Goal: Task Accomplishment & Management: Use online tool/utility

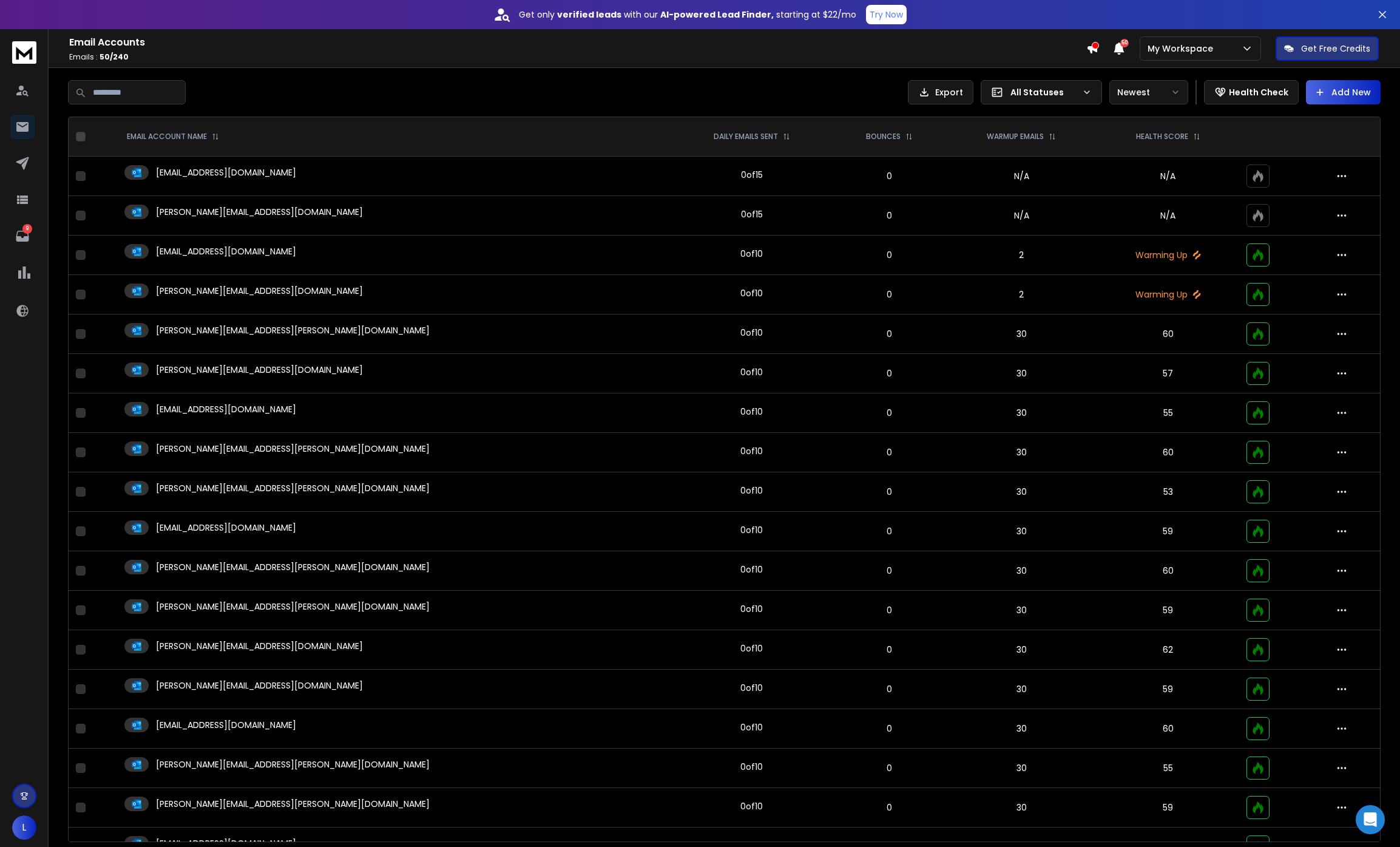
click at [1253, 213] on icon at bounding box center [1258, 215] width 10 height 12
click at [1252, 218] on icon at bounding box center [1257, 215] width 12 height 12
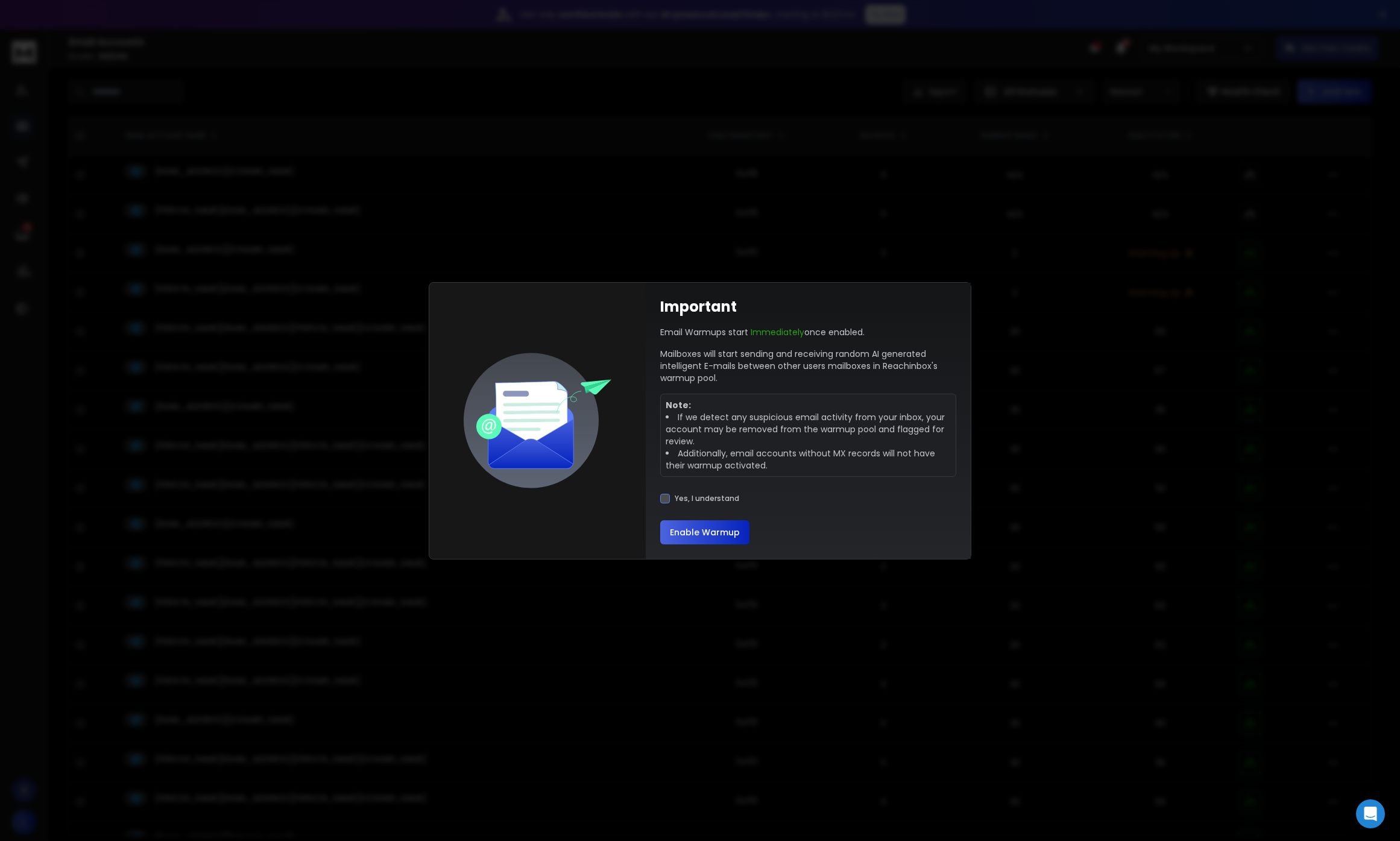
click at [672, 498] on div "Yes, I understand" at bounding box center [700, 498] width 79 height 9
click at [666, 498] on button "Yes, I understand" at bounding box center [665, 498] width 9 height 9
click at [704, 535] on button "Enable Warmup" at bounding box center [705, 532] width 89 height 24
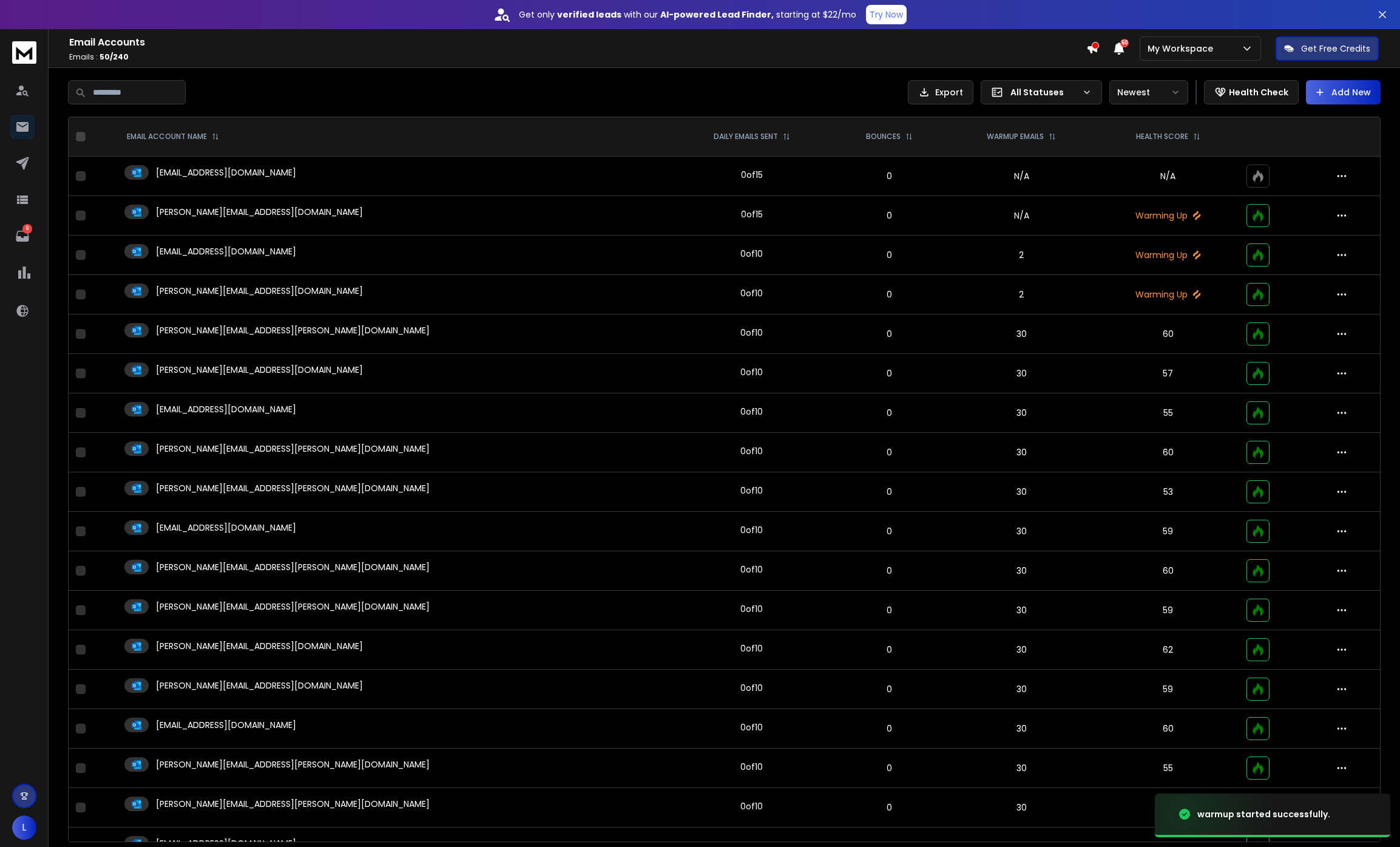
click at [1252, 181] on icon at bounding box center [1257, 176] width 12 height 12
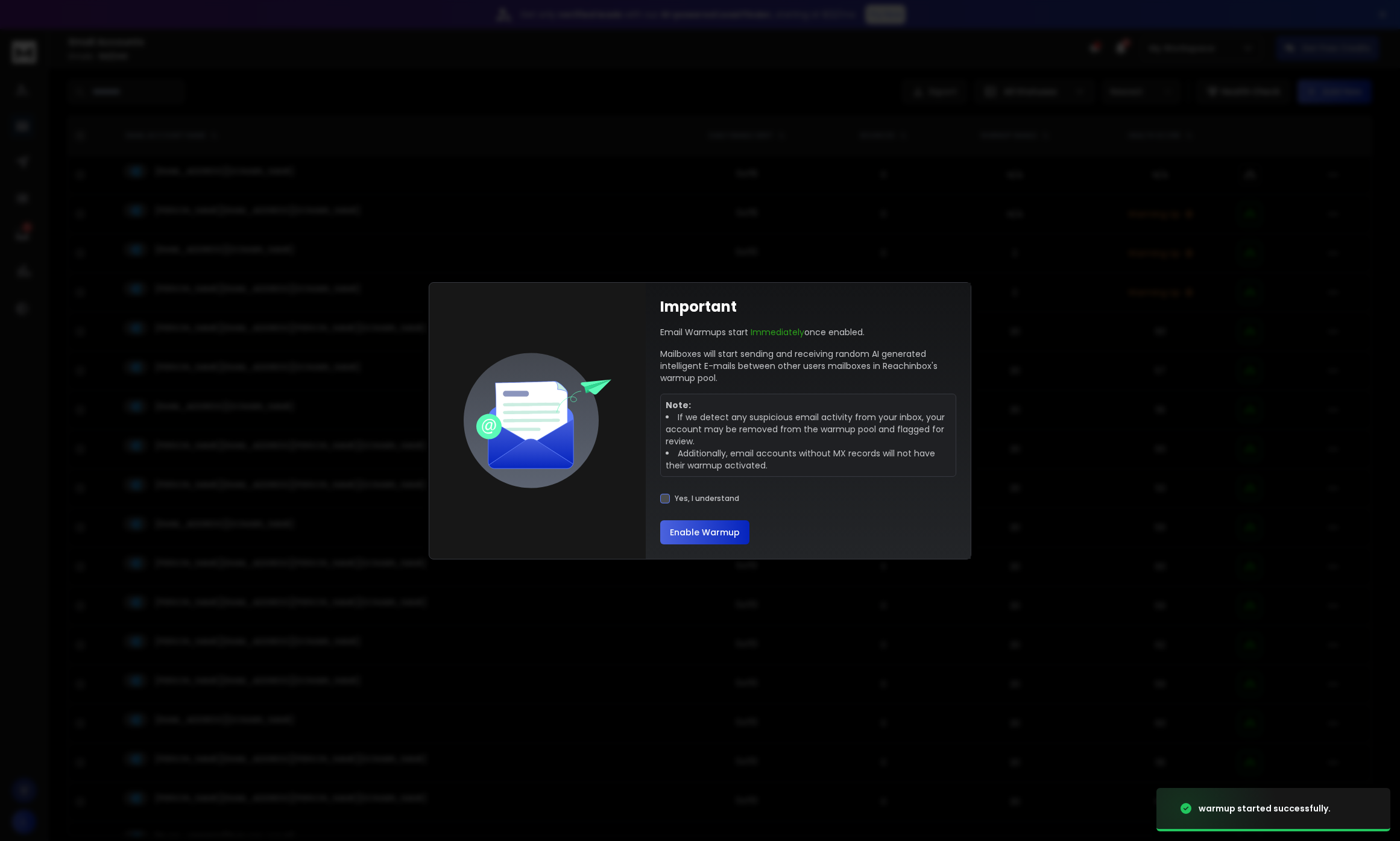
click at [665, 497] on button "Yes, I understand" at bounding box center [665, 498] width 9 height 9
click at [685, 532] on button "Enable Warmup" at bounding box center [705, 532] width 89 height 24
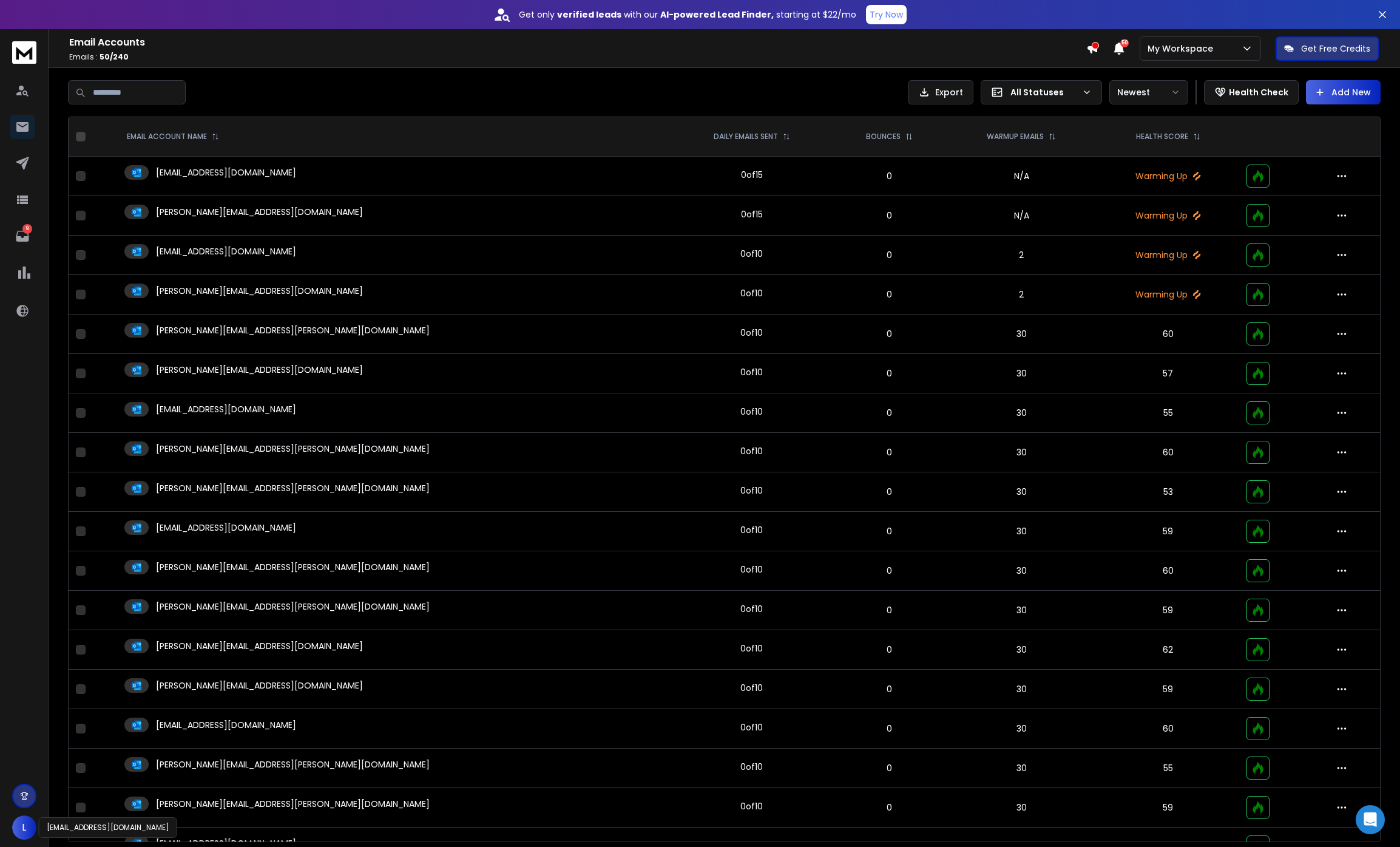
click at [26, 827] on span "L" at bounding box center [24, 827] width 24 height 24
click at [88, 805] on p "Settings" at bounding box center [75, 808] width 34 height 12
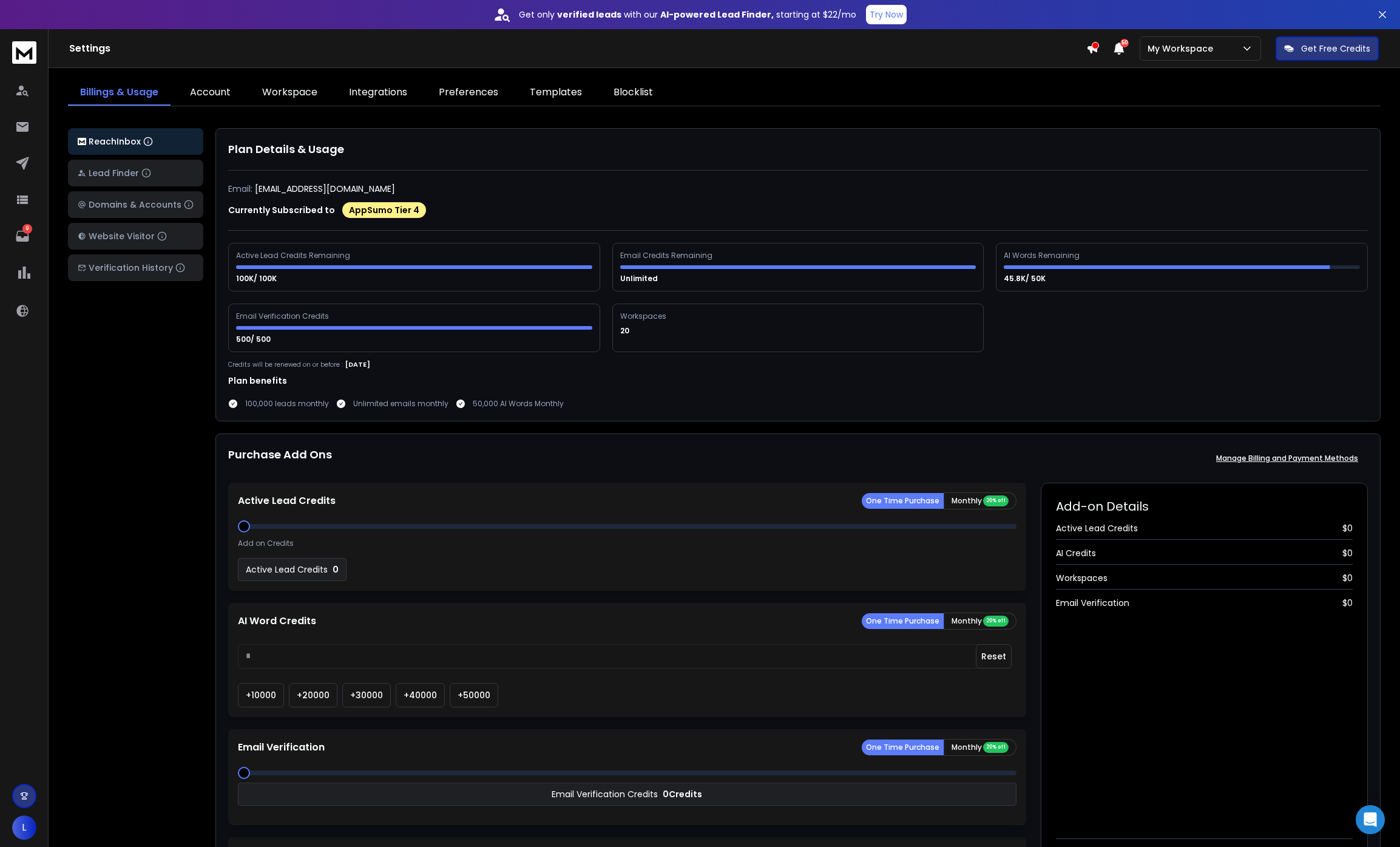
click at [397, 93] on link "Integrations" at bounding box center [378, 93] width 83 height 26
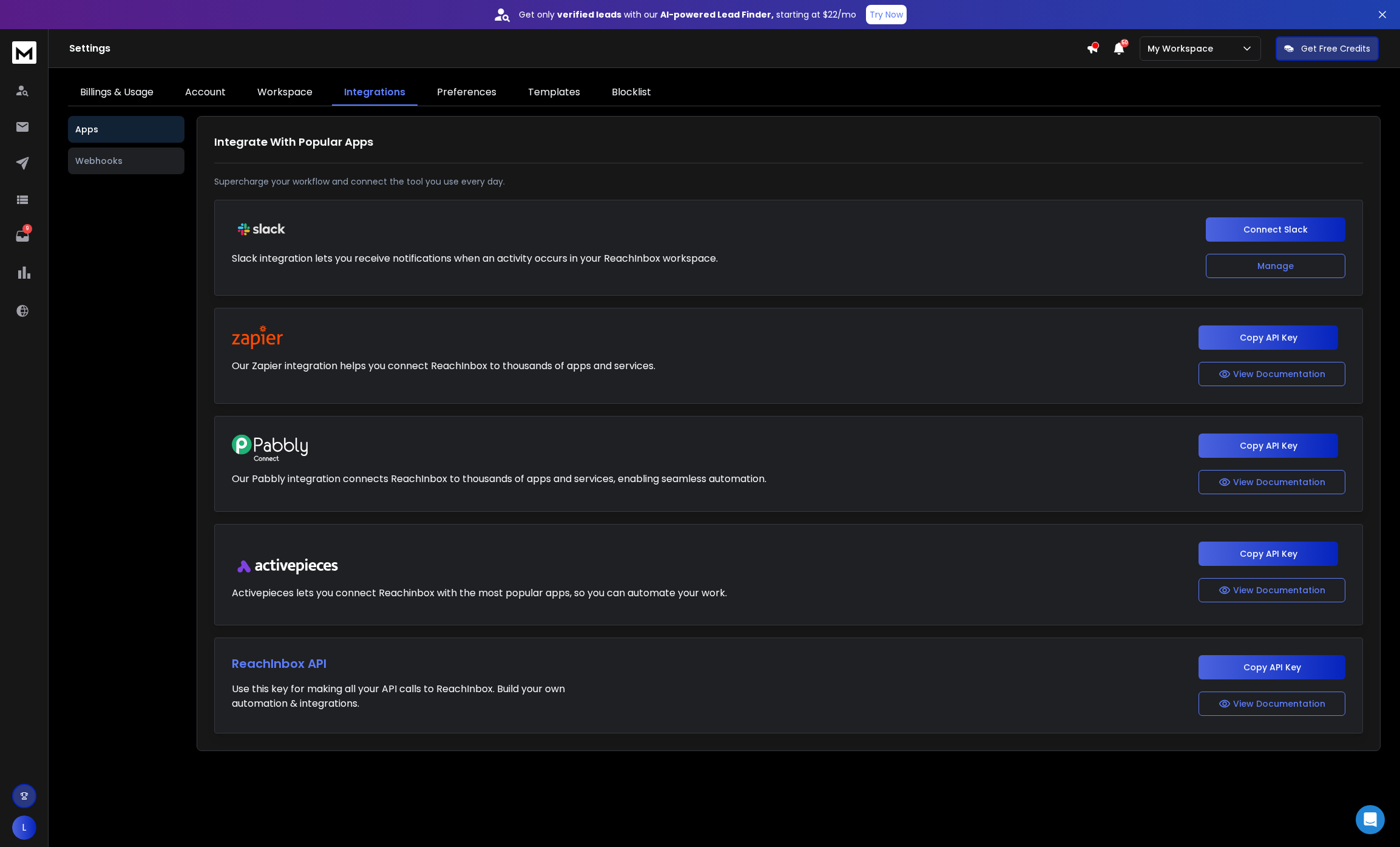
click at [1274, 669] on button "Copy API Key" at bounding box center [1271, 667] width 147 height 24
click at [133, 162] on button "Webhooks" at bounding box center [126, 161] width 116 height 27
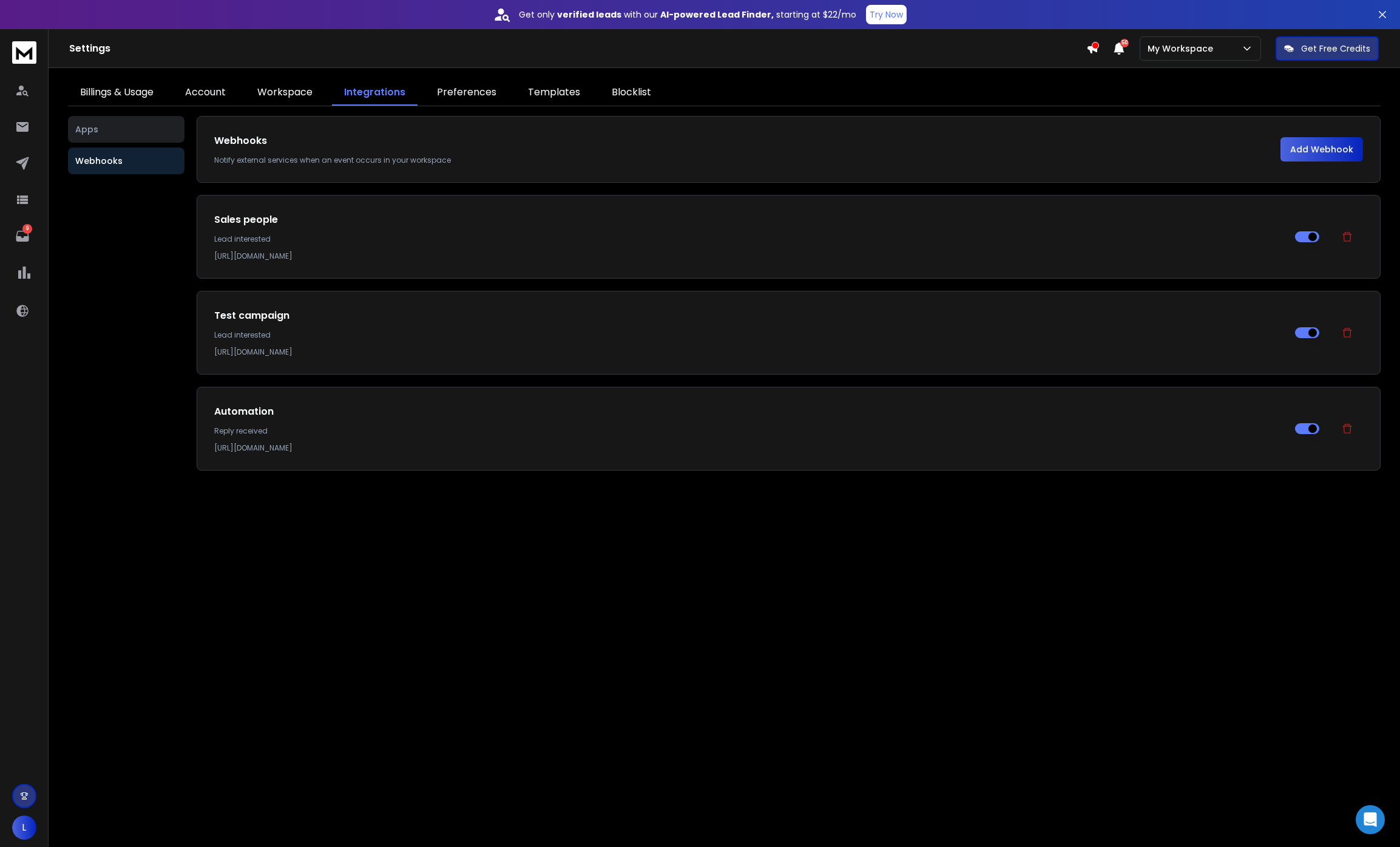
click at [1338, 144] on button "Add Webhook" at bounding box center [1321, 149] width 83 height 24
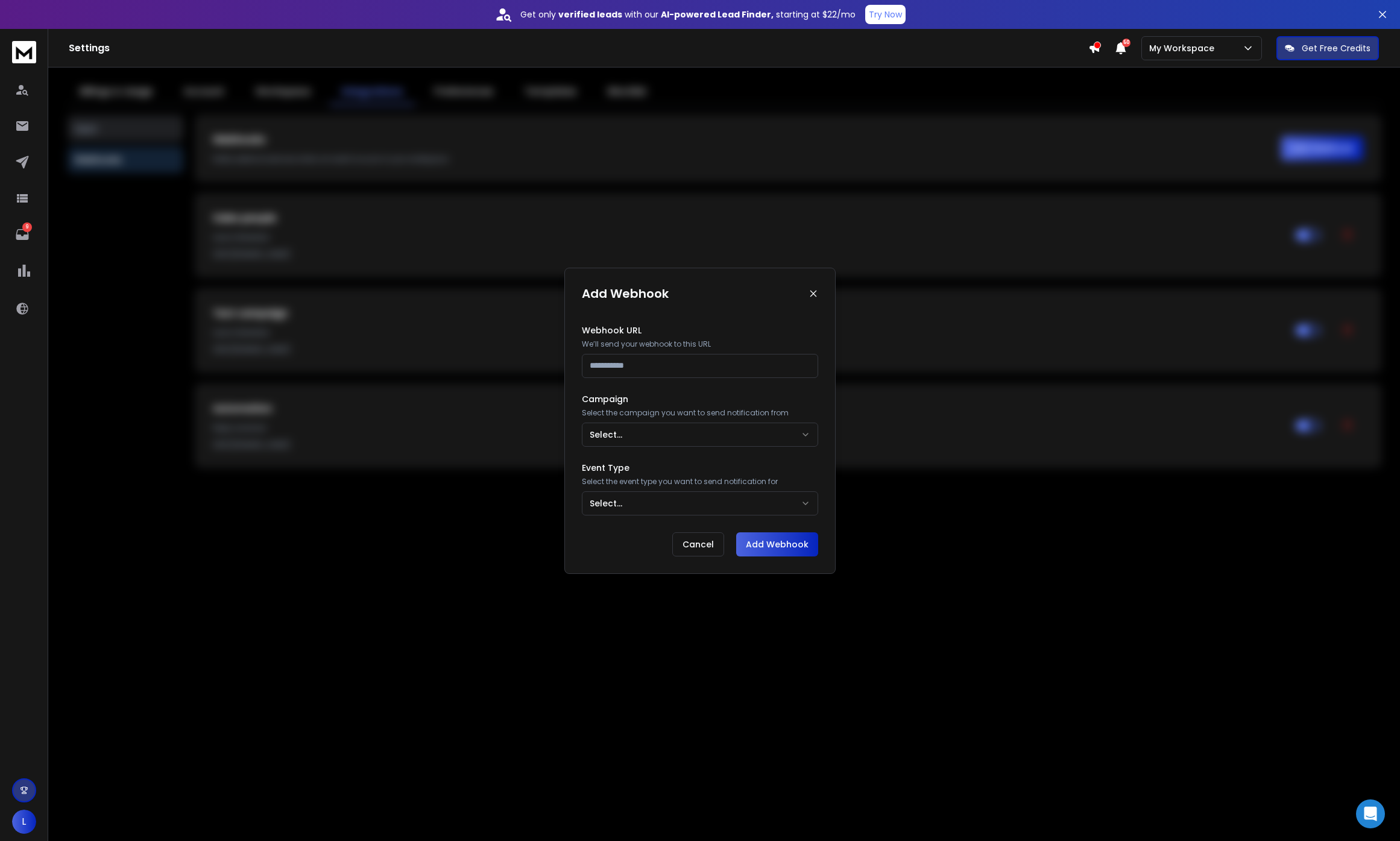
click at [695, 358] on input at bounding box center [700, 365] width 236 height 24
paste input "**********"
type input "**********"
click at [650, 438] on button "Select..." at bounding box center [700, 434] width 236 height 24
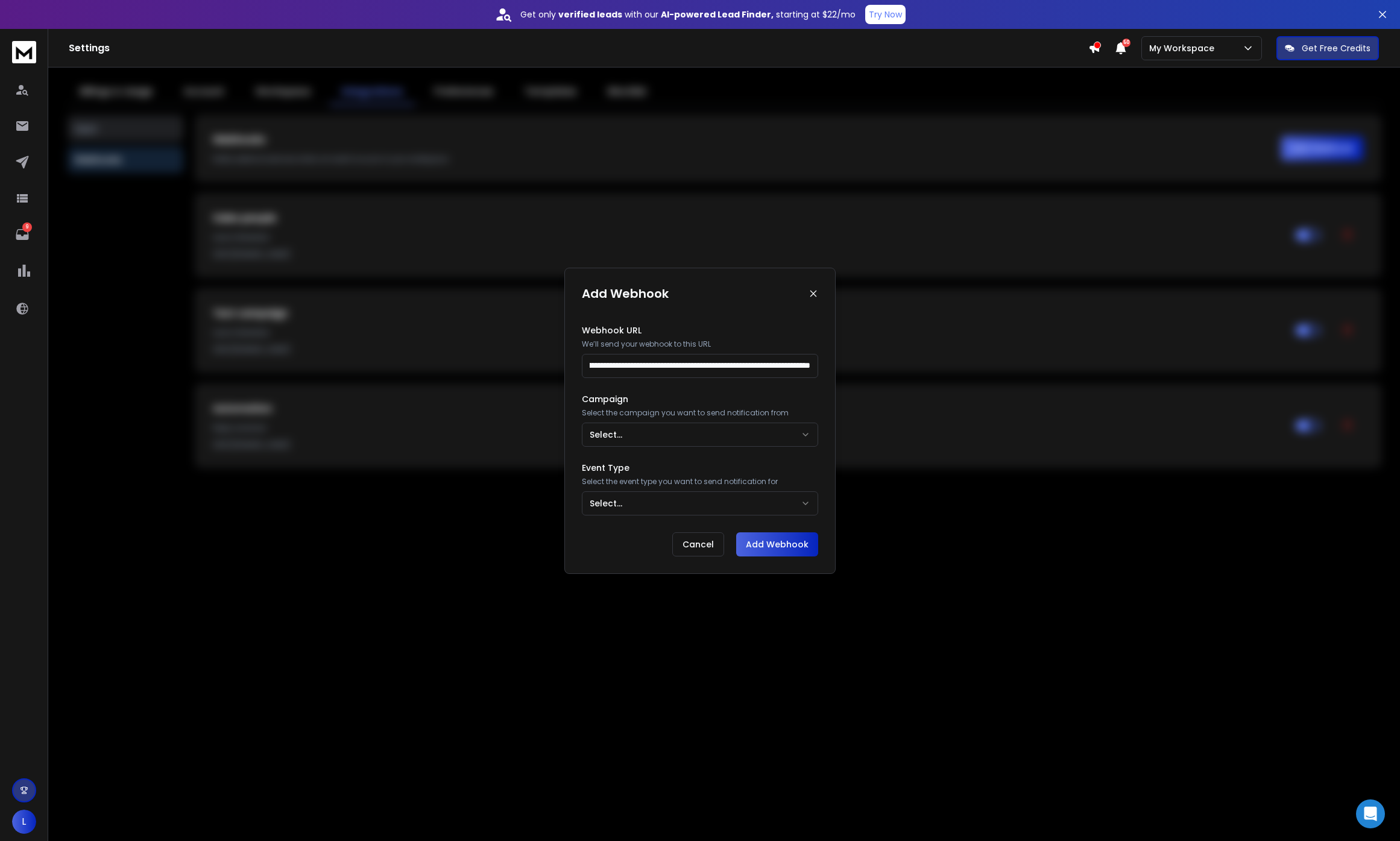
scroll to position [0, 0]
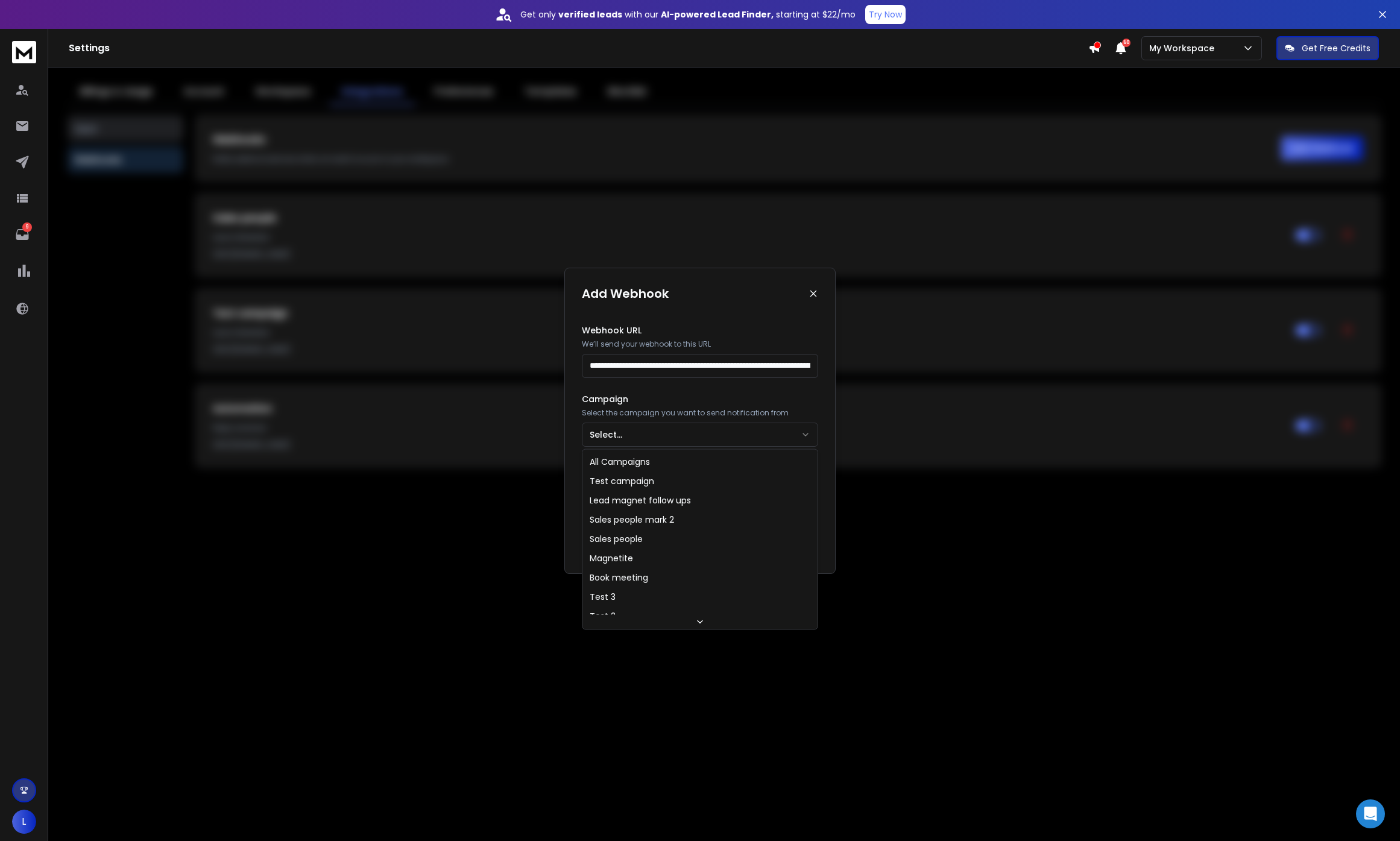
select select "*****"
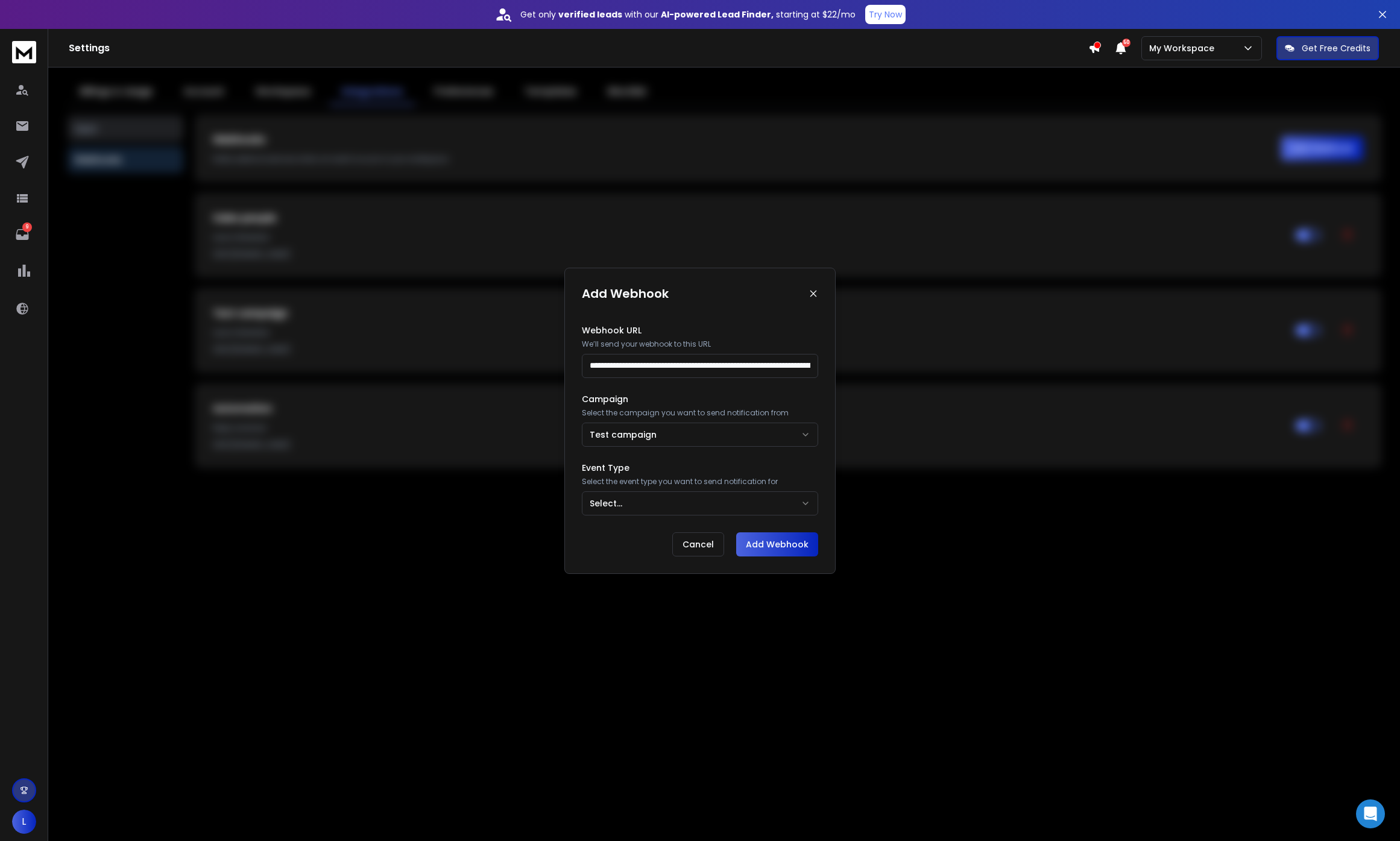
click at [644, 504] on button "Select..." at bounding box center [700, 503] width 236 height 24
click at [754, 505] on button "All events" at bounding box center [700, 503] width 236 height 24
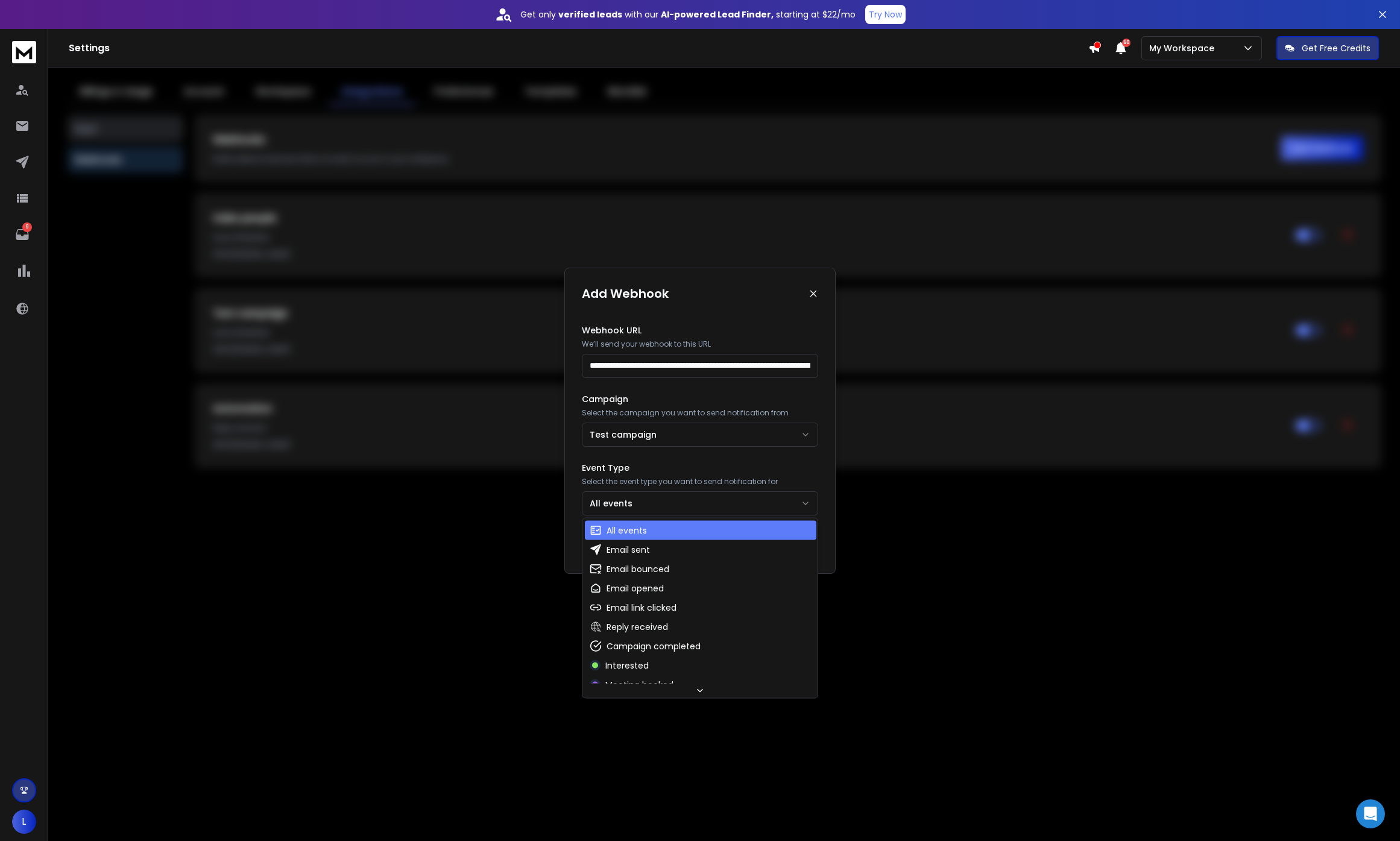
click at [754, 505] on button "All events" at bounding box center [700, 503] width 236 height 24
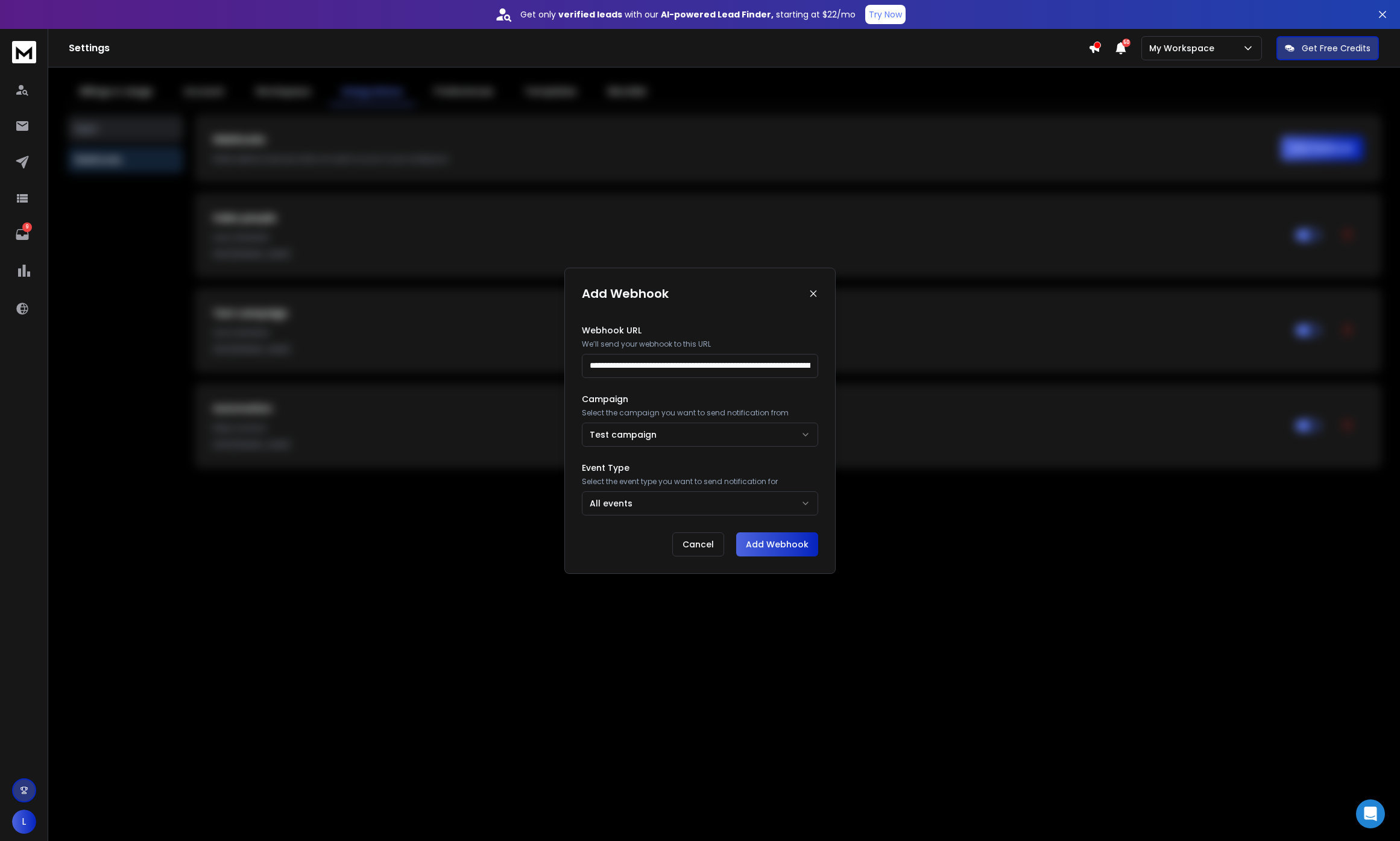
click at [795, 548] on button "Add Webhook" at bounding box center [777, 544] width 82 height 24
drag, startPoint x: 716, startPoint y: 364, endPoint x: 857, endPoint y: 367, distance: 141.0
click at [857, 367] on div "**********" at bounding box center [700, 420] width 1400 height 330
click at [766, 548] on button "Add Webhook" at bounding box center [777, 544] width 82 height 24
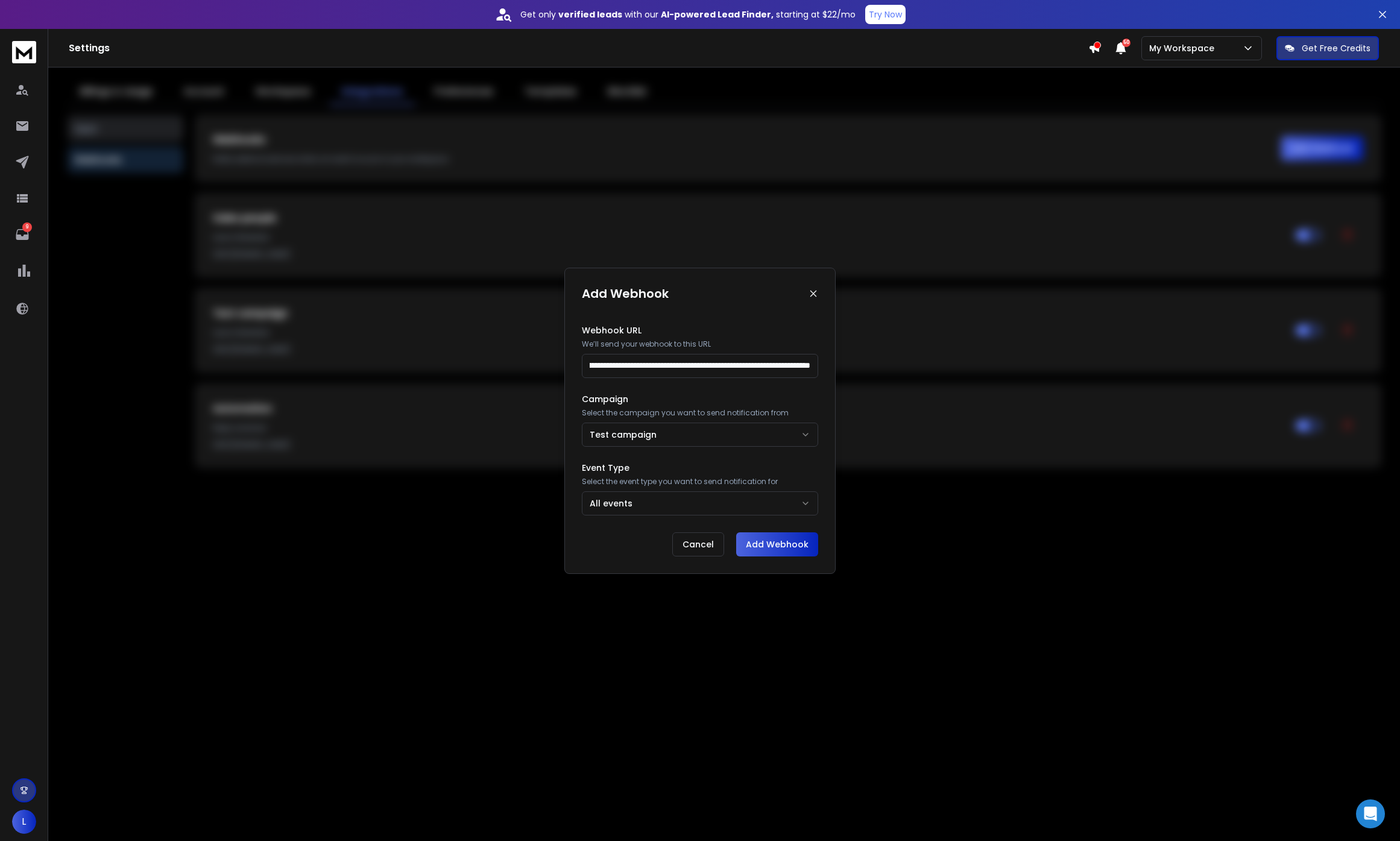
scroll to position [0, 0]
drag, startPoint x: 1356, startPoint y: 809, endPoint x: 1213, endPoint y: 796, distance: 143.6
click at [1213, 796] on div "Invalid callback url provided. Only reachable HTTPS urls are allowed" at bounding box center [1287, 802] width 177 height 24
drag, startPoint x: 1200, startPoint y: 795, endPoint x: 1191, endPoint y: 795, distance: 9.0
click at [1227, 795] on div "Invalid callback url provided. Only reachable HTTPS urls are allowed" at bounding box center [1316, 802] width 177 height 24
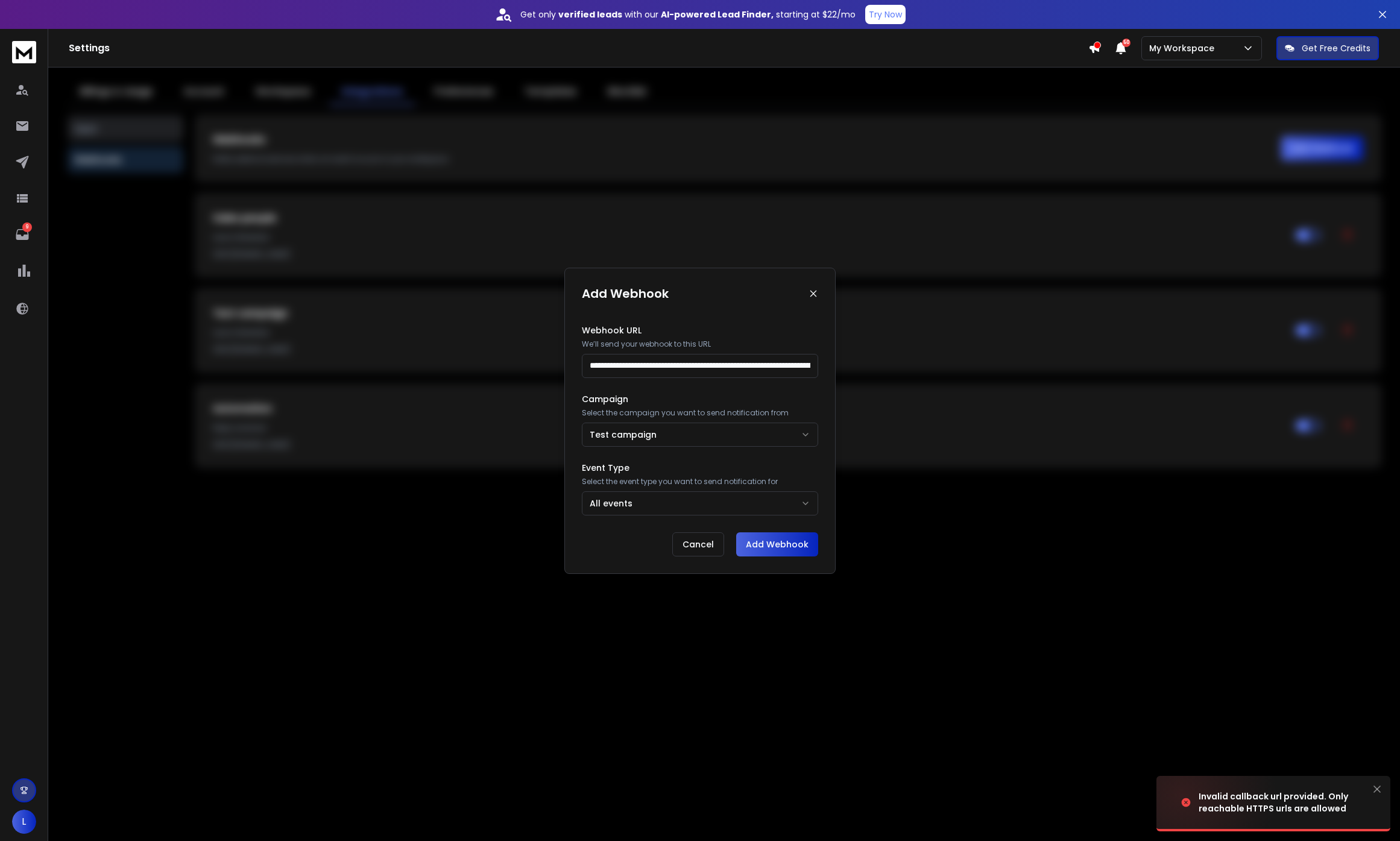
click at [1292, 800] on div "Invalid callback url provided. Only reachable HTTPS urls are allowed" at bounding box center [1287, 802] width 177 height 24
click at [1345, 810] on div "Invalid callback url provided. Only reachable HTTPS urls are allowed" at bounding box center [1287, 802] width 177 height 24
click at [1263, 792] on div "Invalid callback url provided. Only reachable HTTPS urls are allowed" at bounding box center [1287, 802] width 177 height 24
drag, startPoint x: 1199, startPoint y: 796, endPoint x: 1180, endPoint y: 795, distance: 19.0
click at [1261, 795] on div "Invalid callback url provided. Only reachable HTTPS urls are allowed" at bounding box center [1350, 802] width 177 height 24
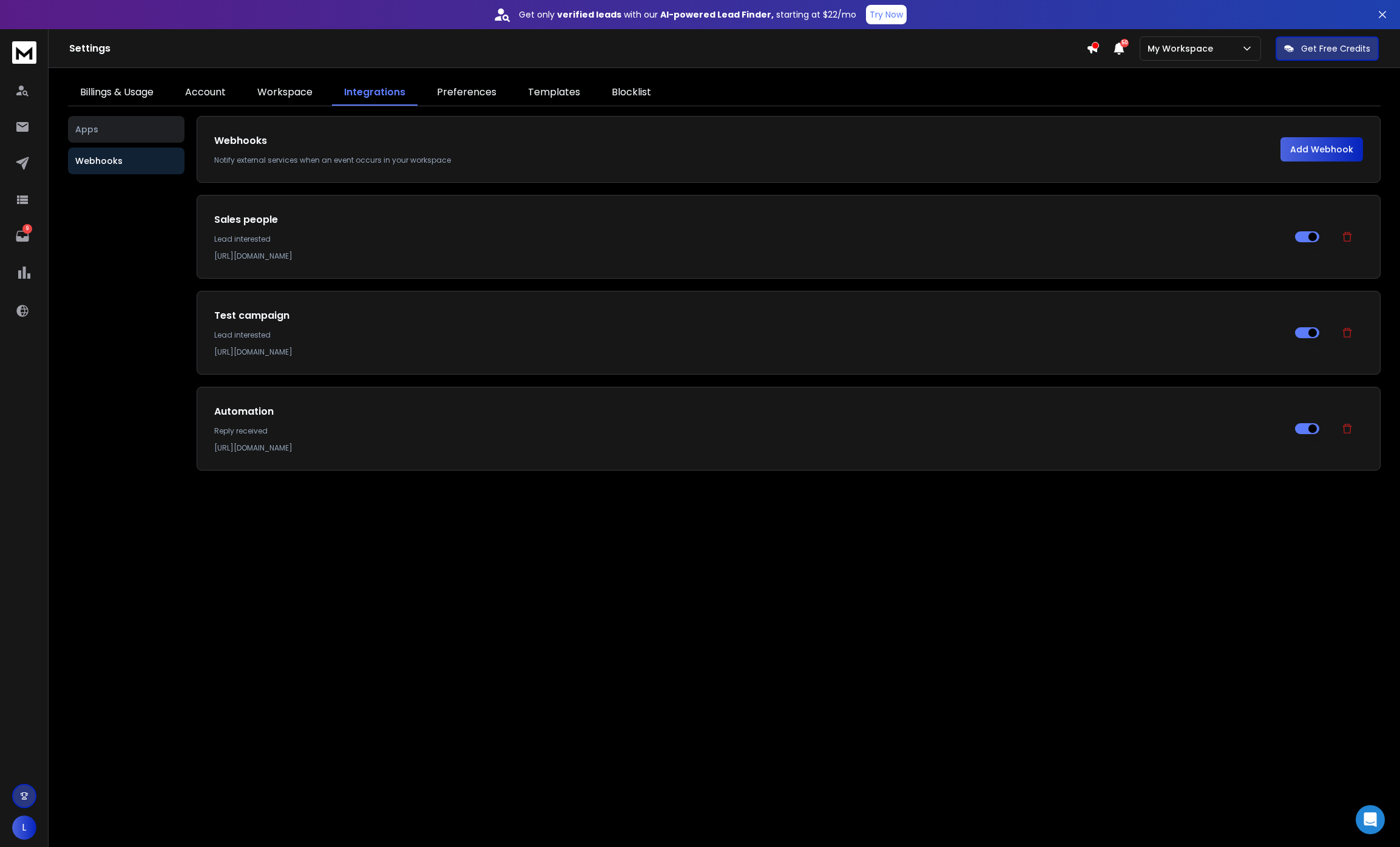
click at [1002, 720] on div "Webhooks Notify external services when an event occurs in your workspace Add We…" at bounding box center [788, 496] width 1184 height 759
click at [1323, 143] on button "Add Webhook" at bounding box center [1321, 149] width 83 height 24
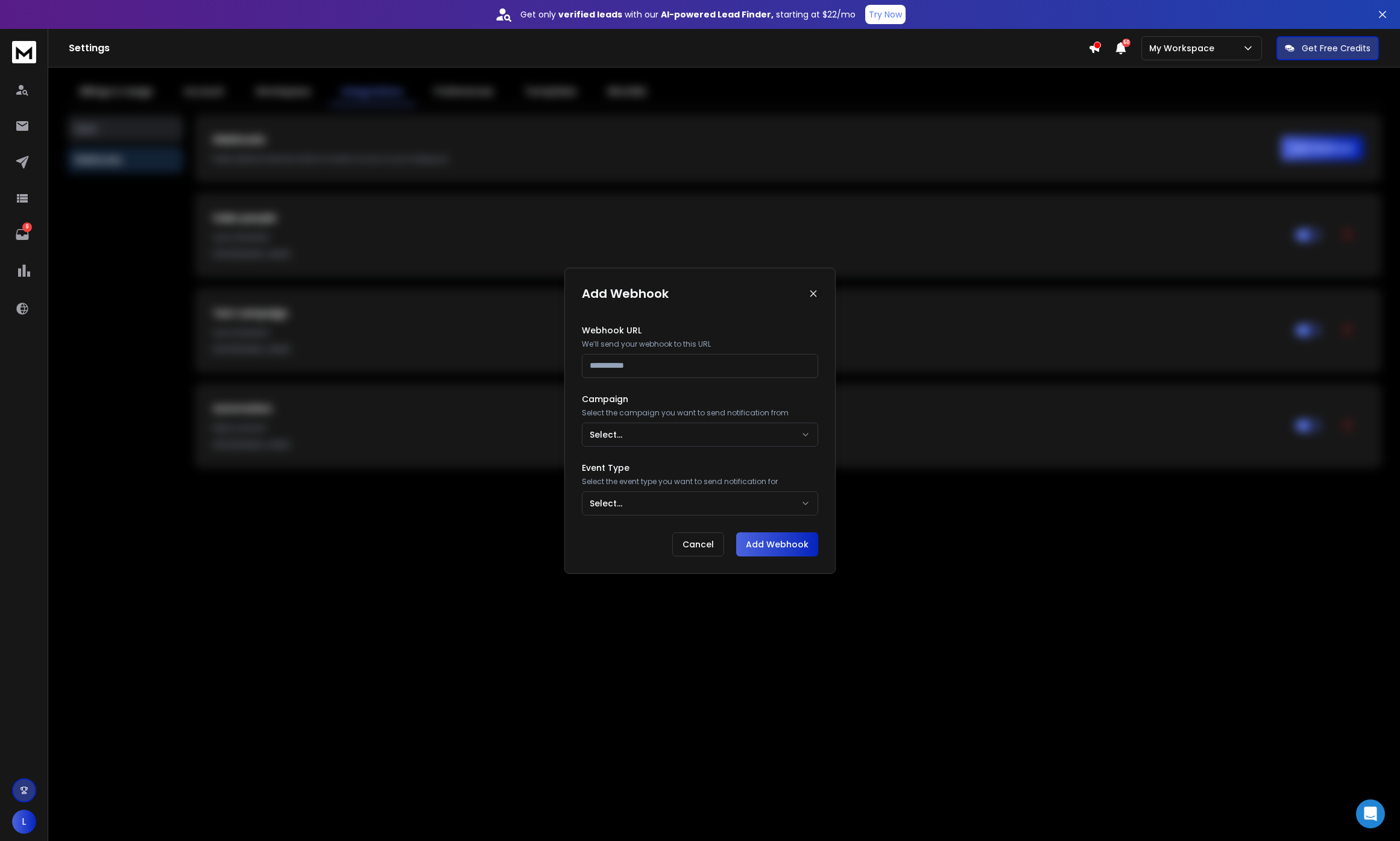
click at [632, 365] on input at bounding box center [700, 365] width 236 height 24
paste input "**********"
type input "**********"
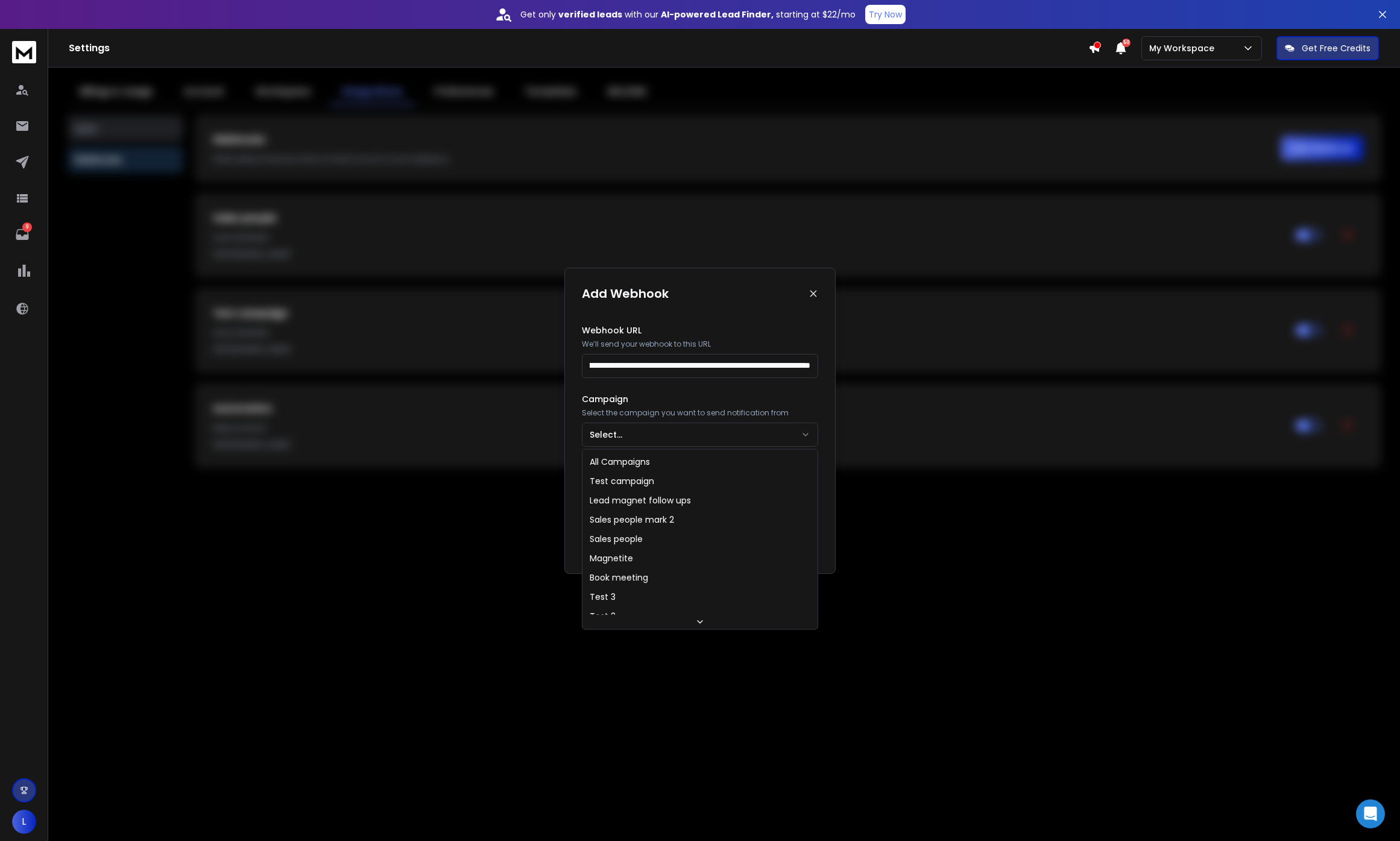
click at [626, 436] on button "Select..." at bounding box center [700, 434] width 236 height 24
select select "*****"
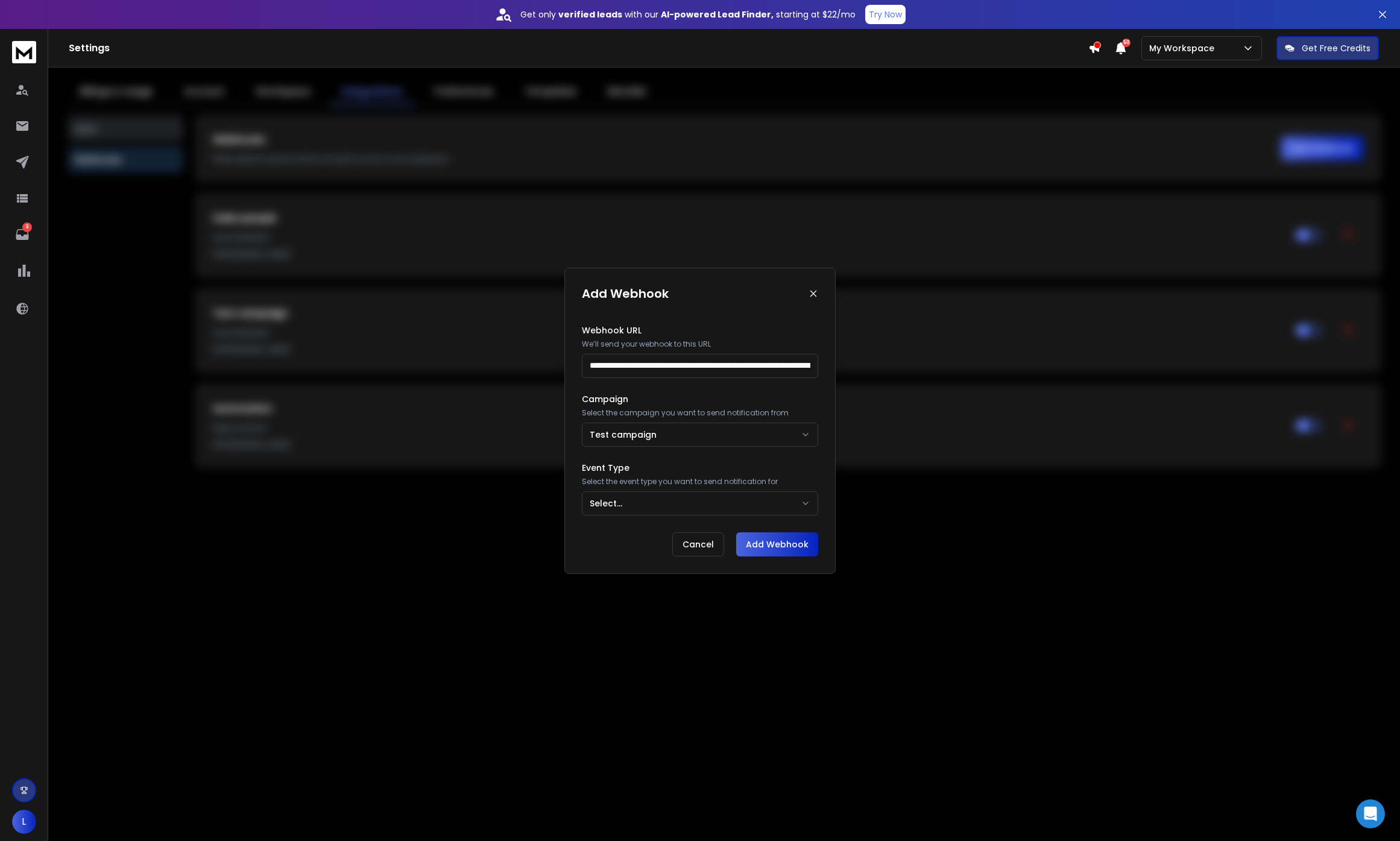
click at [637, 498] on button "Select..." at bounding box center [700, 503] width 236 height 24
click at [768, 540] on button "Add Webhook" at bounding box center [777, 544] width 82 height 24
drag, startPoint x: 587, startPoint y: 367, endPoint x: 870, endPoint y: 375, distance: 283.1
click at [870, 375] on div "**********" at bounding box center [700, 420] width 1400 height 330
paste input "**********"
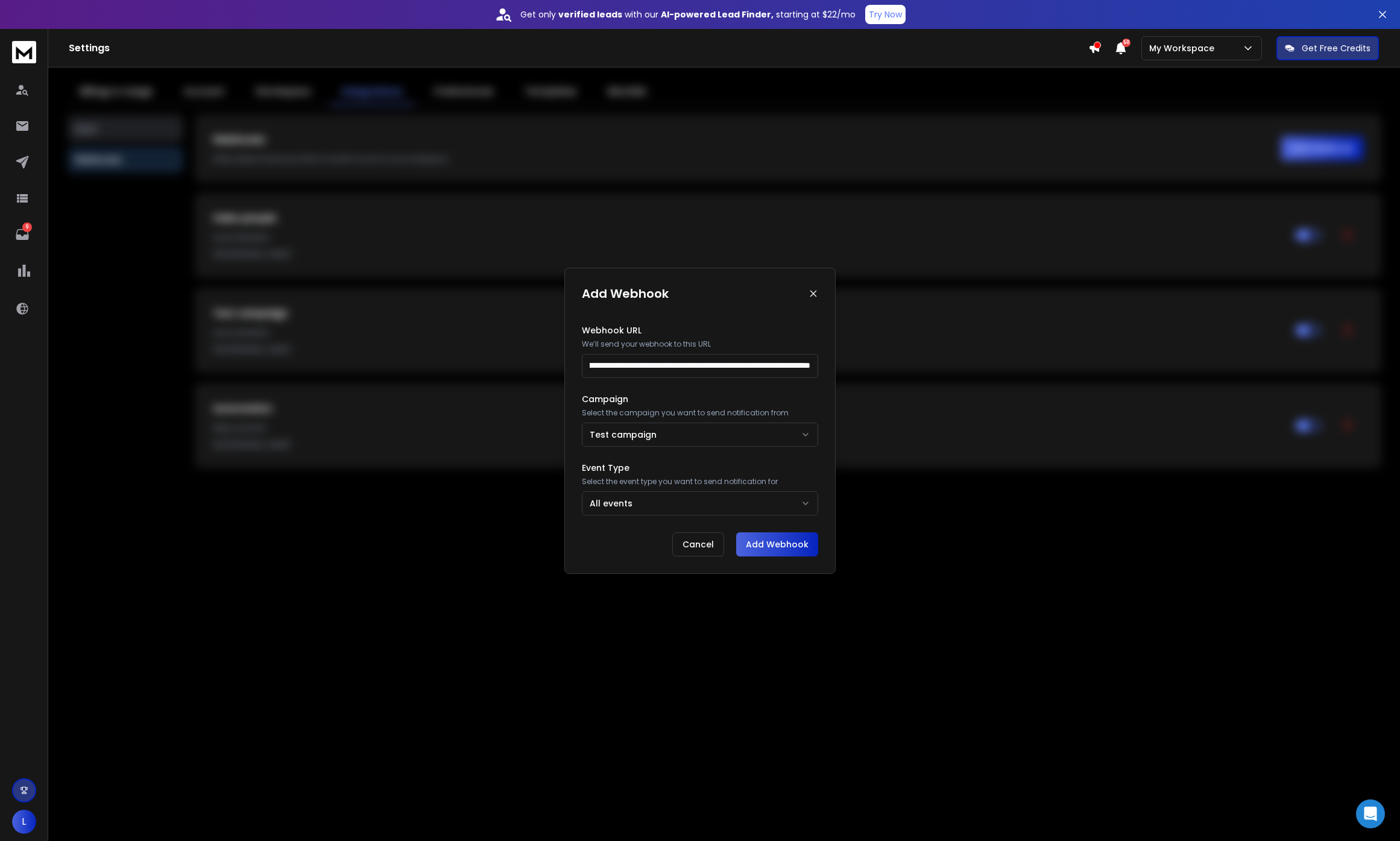
scroll to position [0, 326]
type input "**********"
click at [782, 546] on button "Add Webhook" at bounding box center [777, 544] width 82 height 24
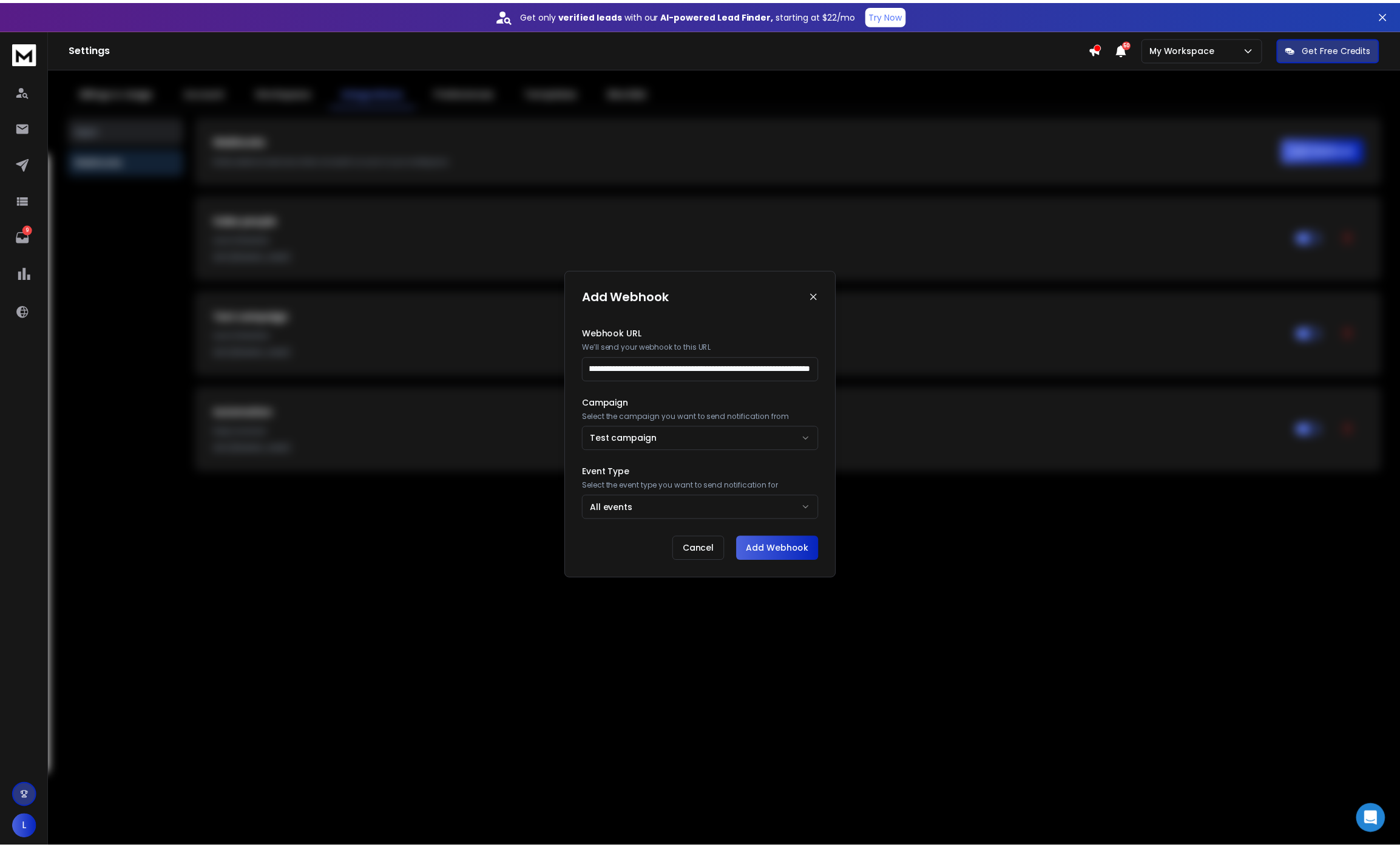
scroll to position [0, 0]
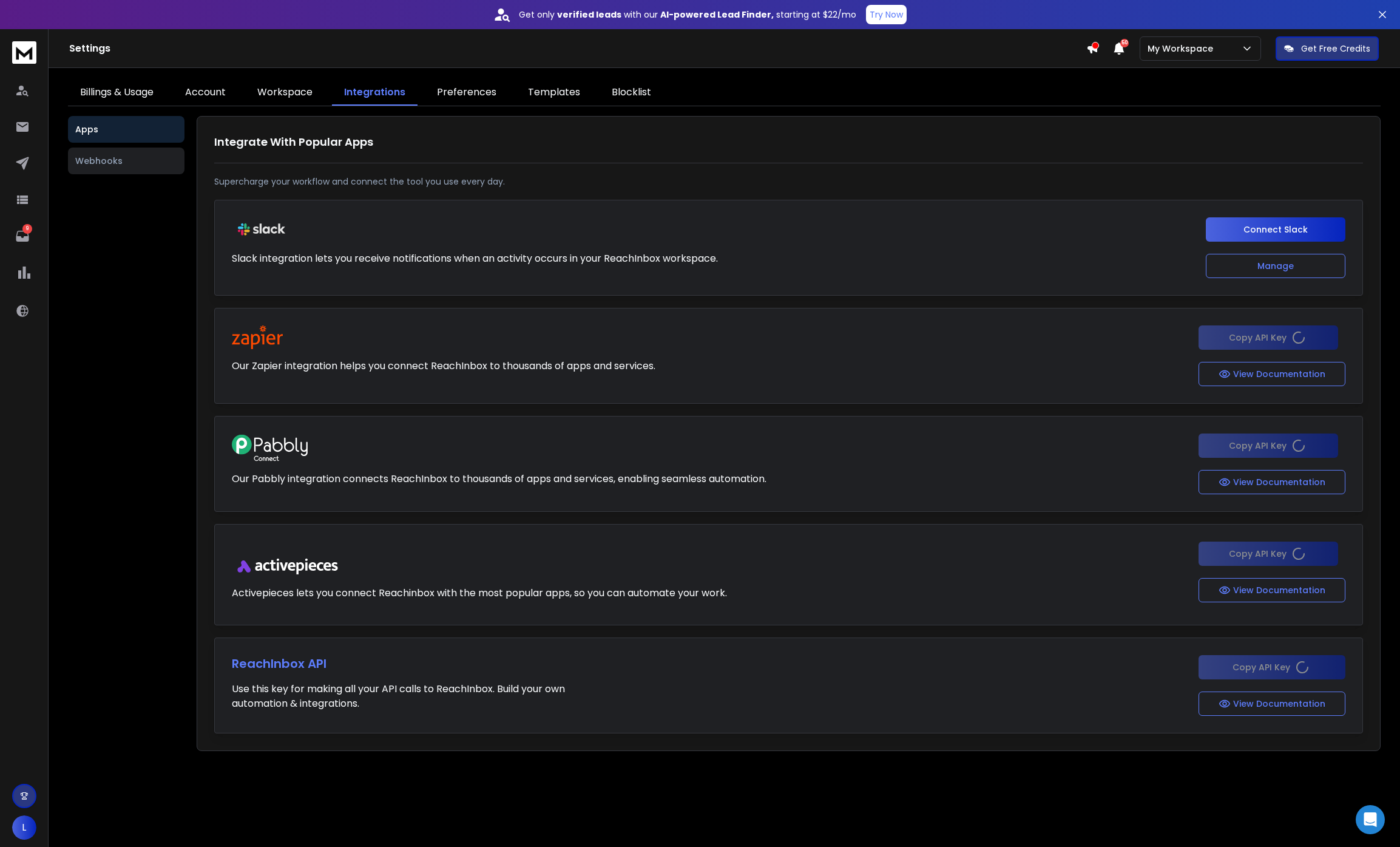
click at [132, 130] on button "Apps" at bounding box center [126, 129] width 116 height 27
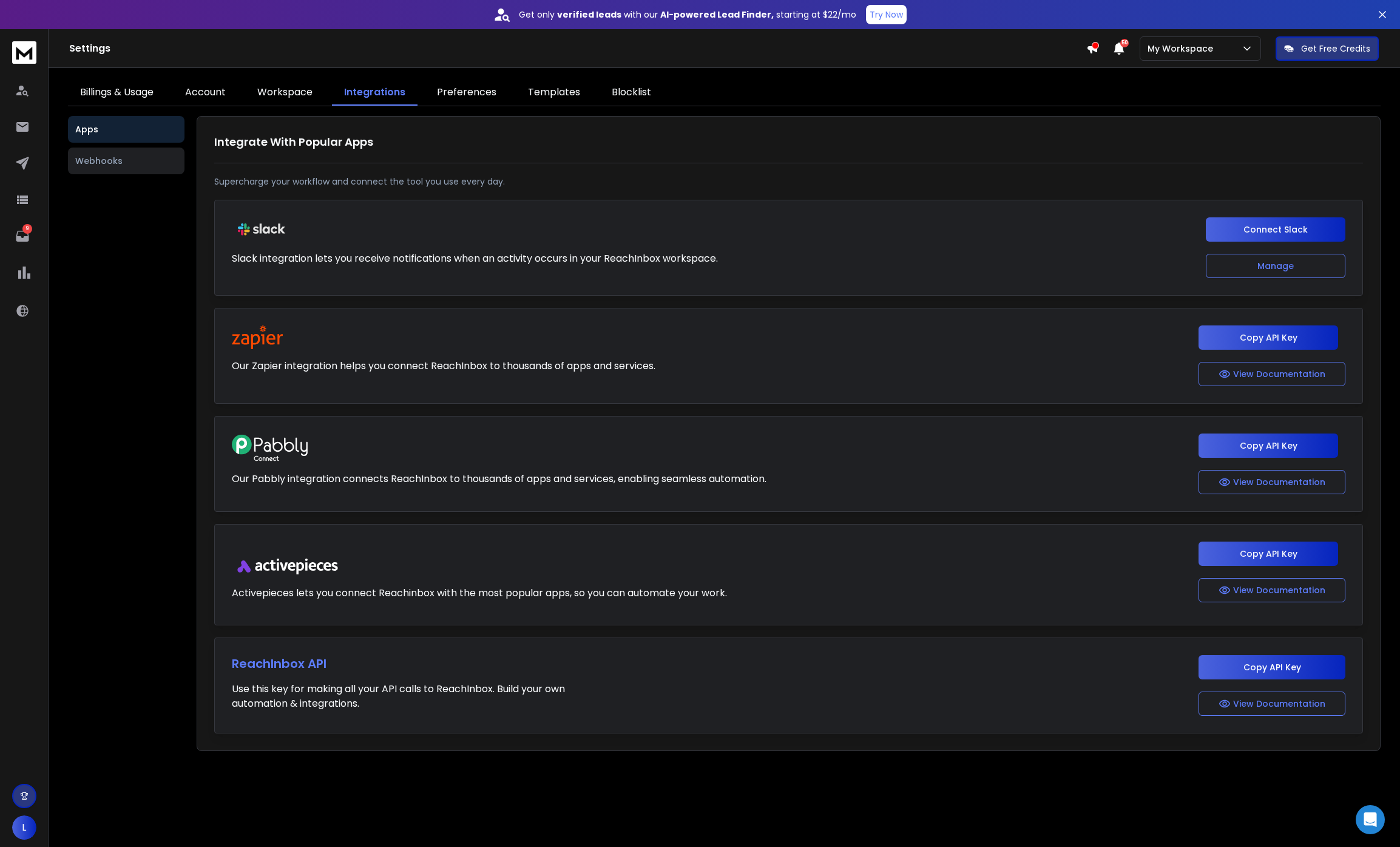
click at [1251, 673] on button "Copy API Key" at bounding box center [1271, 667] width 147 height 24
